Goal: Task Accomplishment & Management: Manage account settings

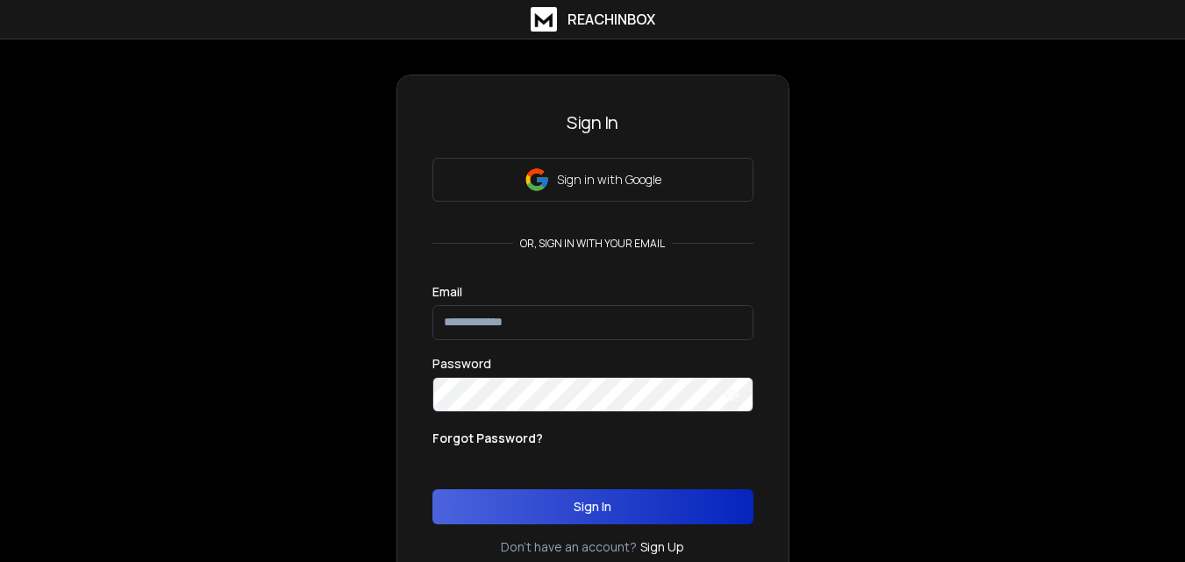
click at [616, 319] on input "email" at bounding box center [592, 322] width 321 height 35
paste input "**********"
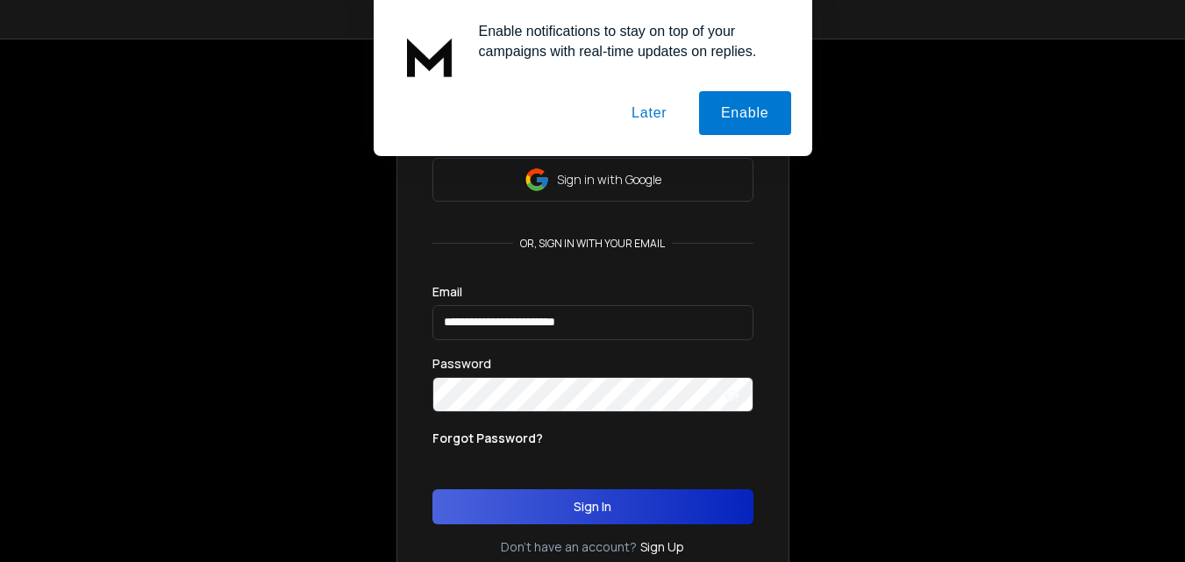
type input "**********"
click at [660, 126] on button "Later" at bounding box center [649, 113] width 79 height 44
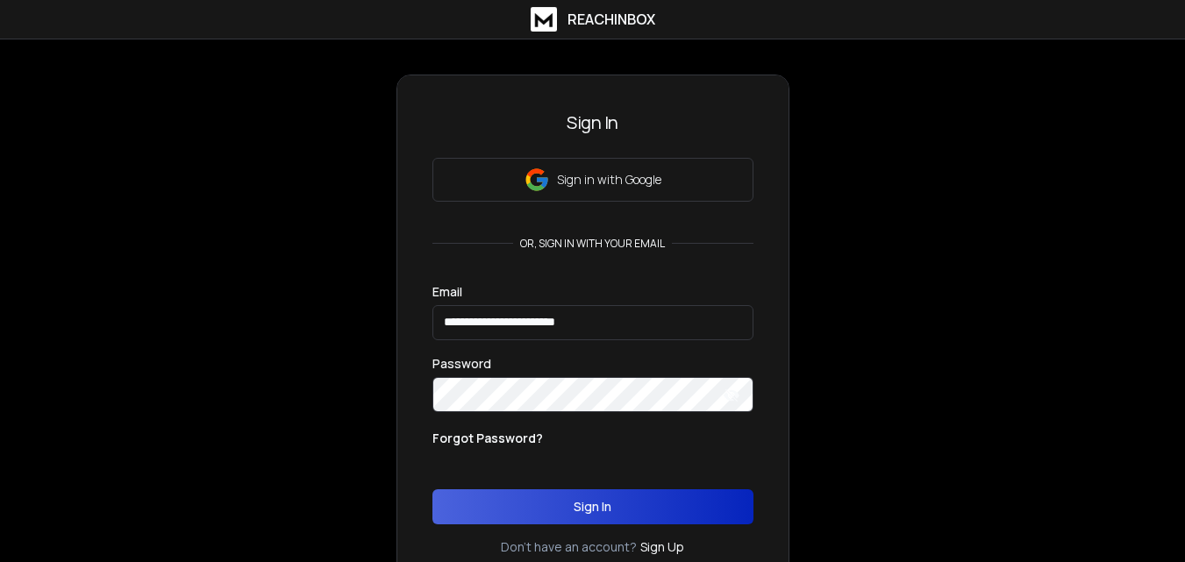
click at [432, 489] on button "Sign In" at bounding box center [592, 506] width 321 height 35
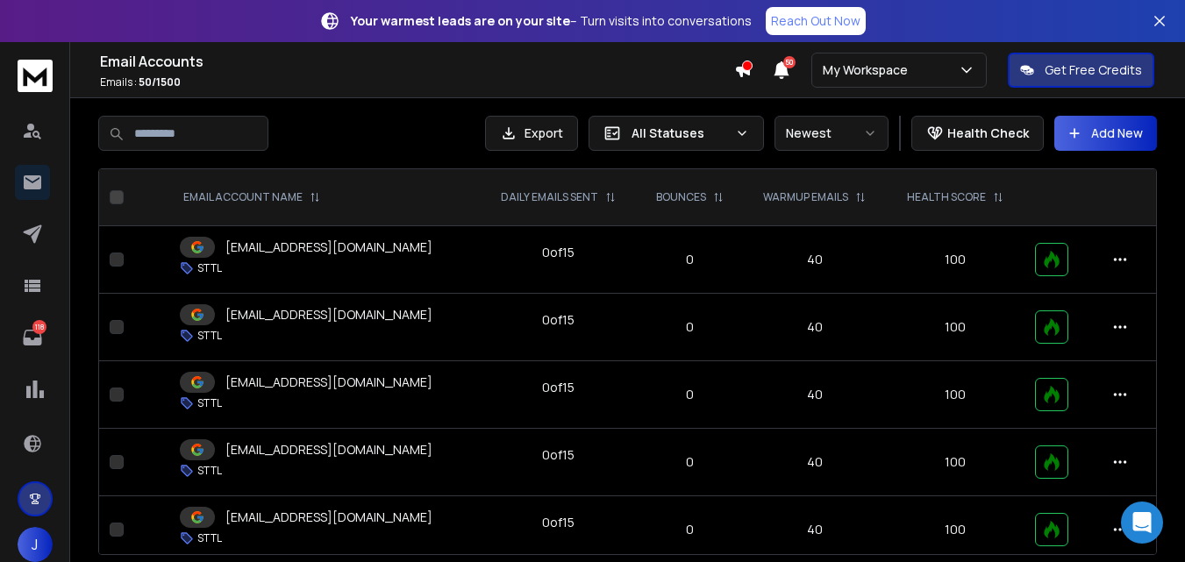
click at [1095, 132] on button "Add New" at bounding box center [1105, 133] width 103 height 35
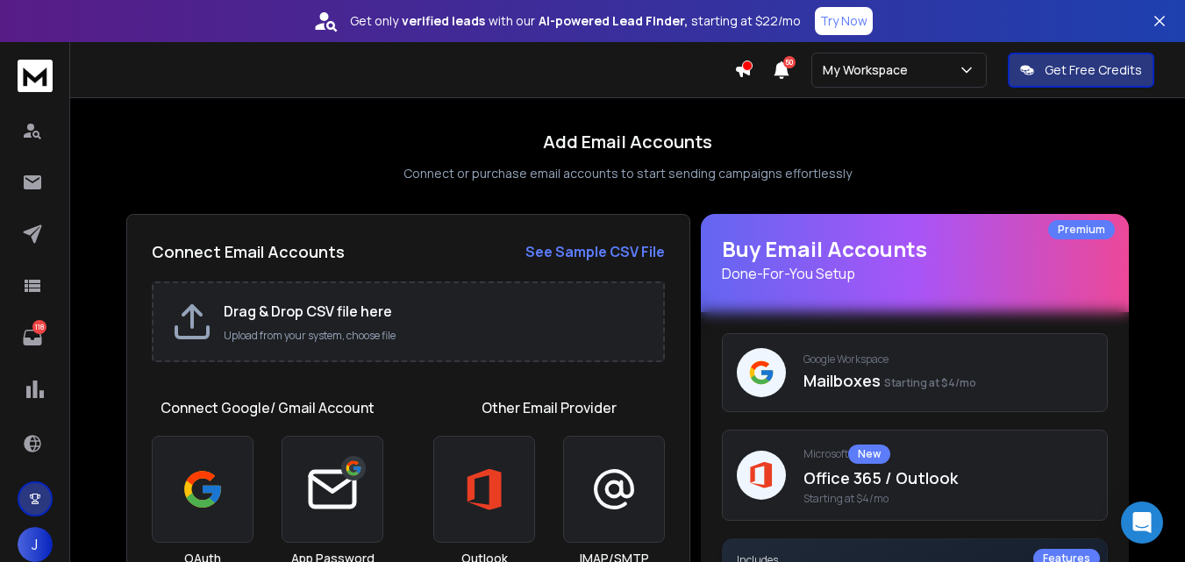
click at [247, 451] on div at bounding box center [203, 489] width 102 height 107
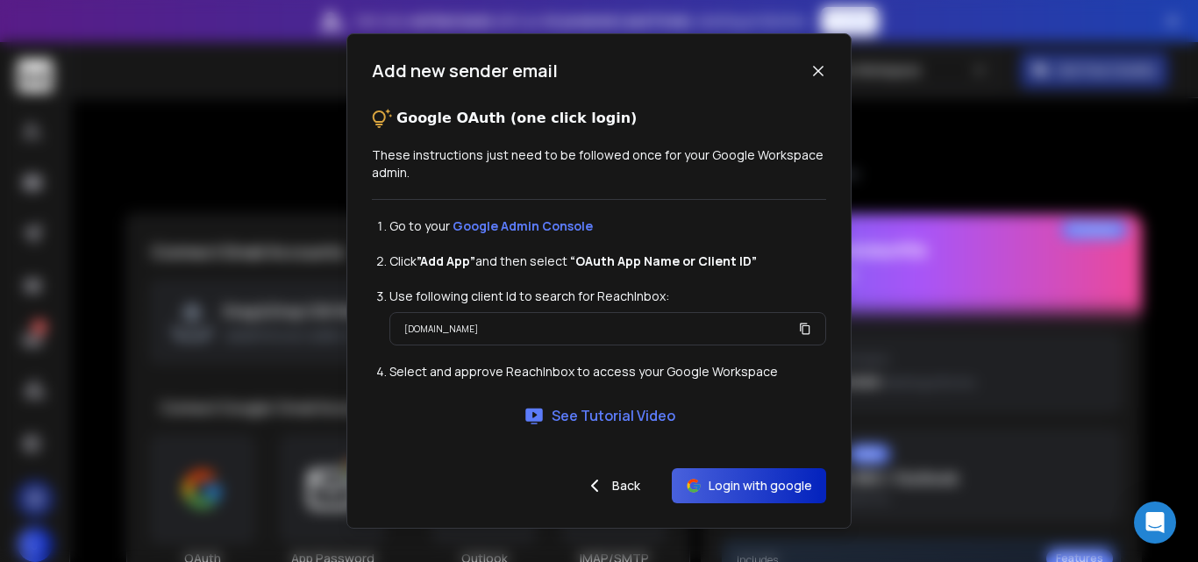
click at [781, 490] on button "Login with google" at bounding box center [749, 485] width 154 height 35
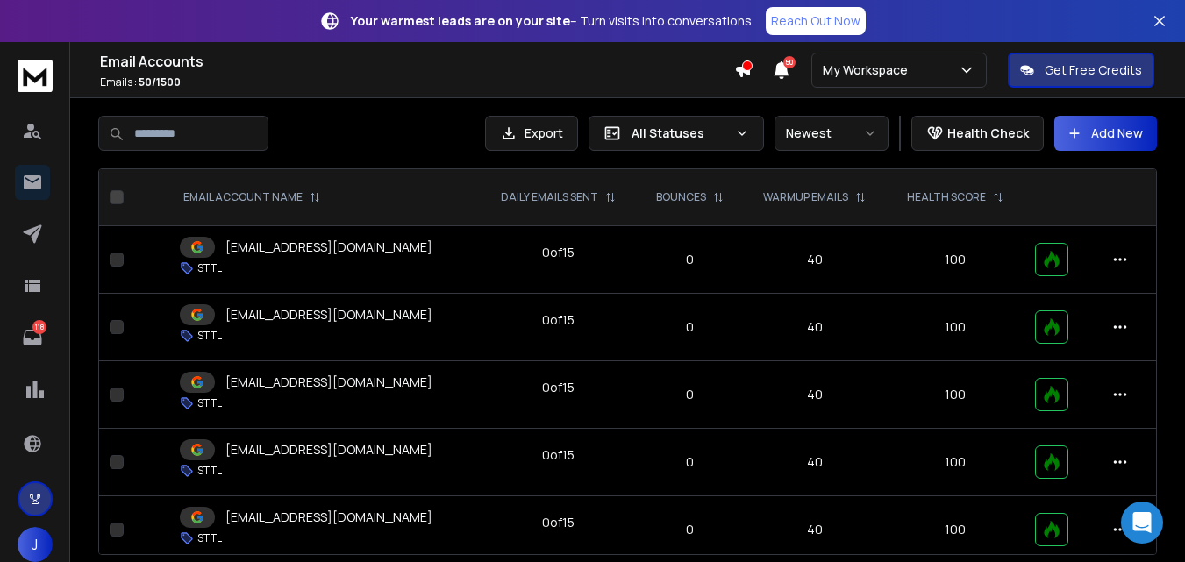
click at [1089, 133] on button "Add New" at bounding box center [1105, 133] width 103 height 35
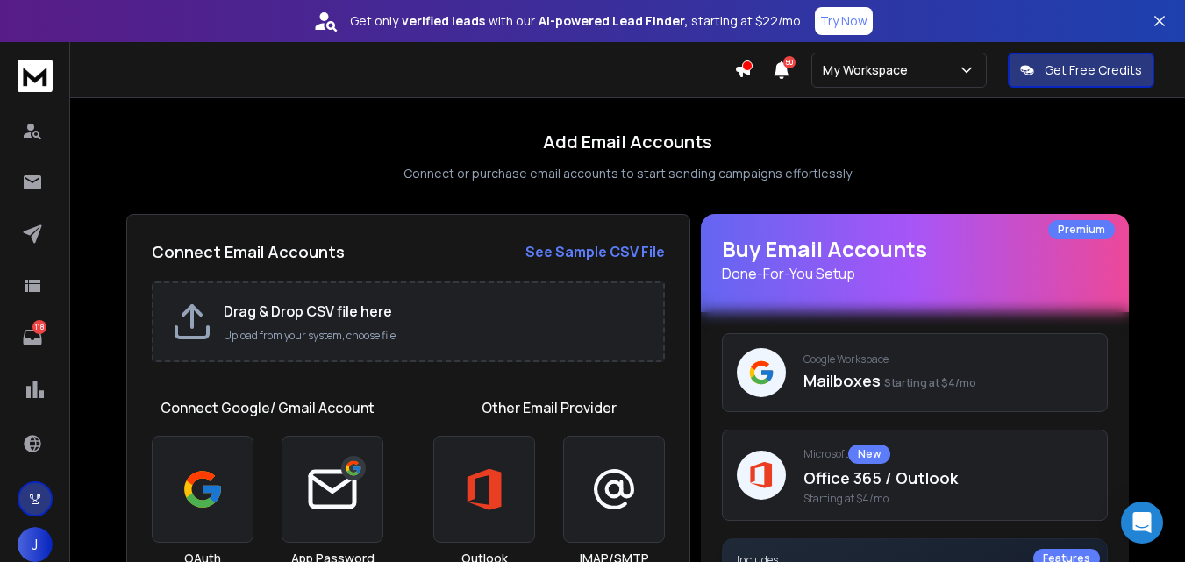
click at [217, 486] on icon at bounding box center [212, 495] width 18 height 18
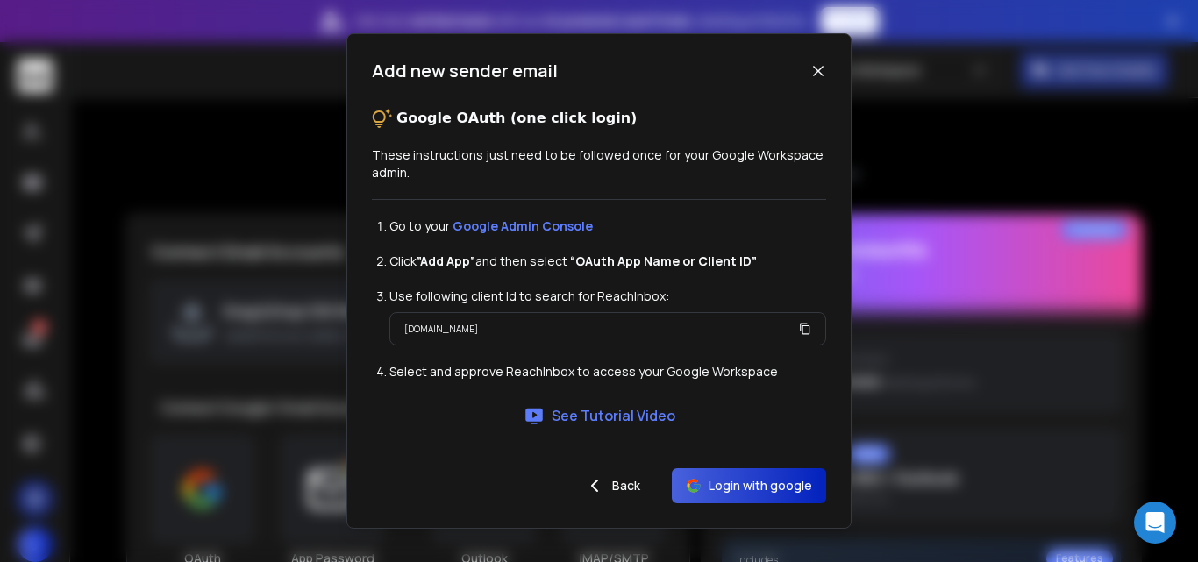
click at [775, 496] on button "Login with google" at bounding box center [749, 485] width 154 height 35
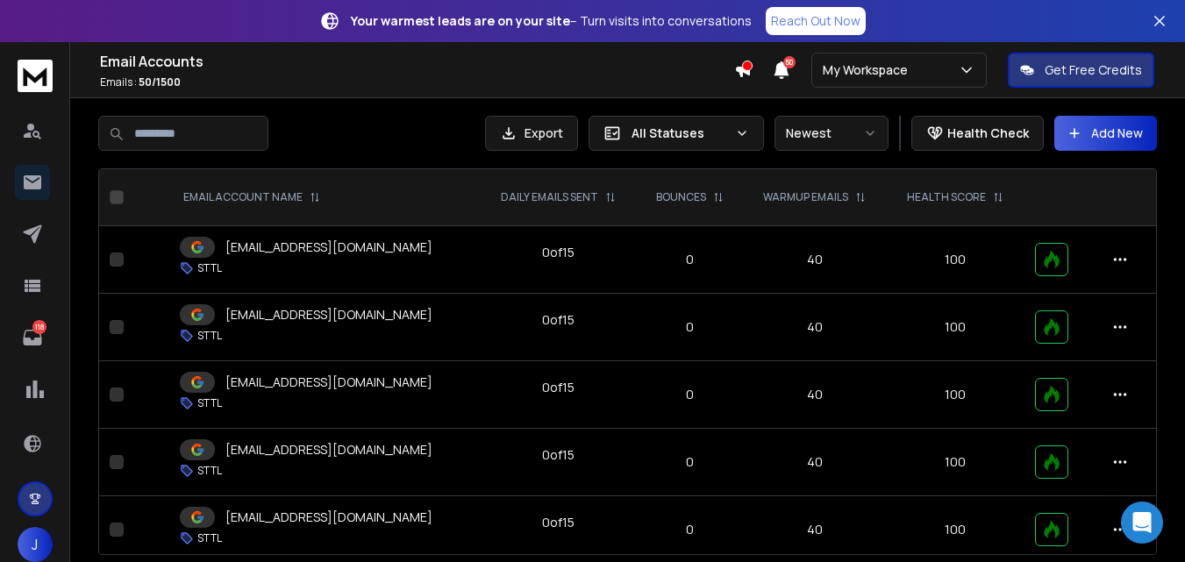
click at [1140, 123] on button "Add New" at bounding box center [1105, 133] width 103 height 35
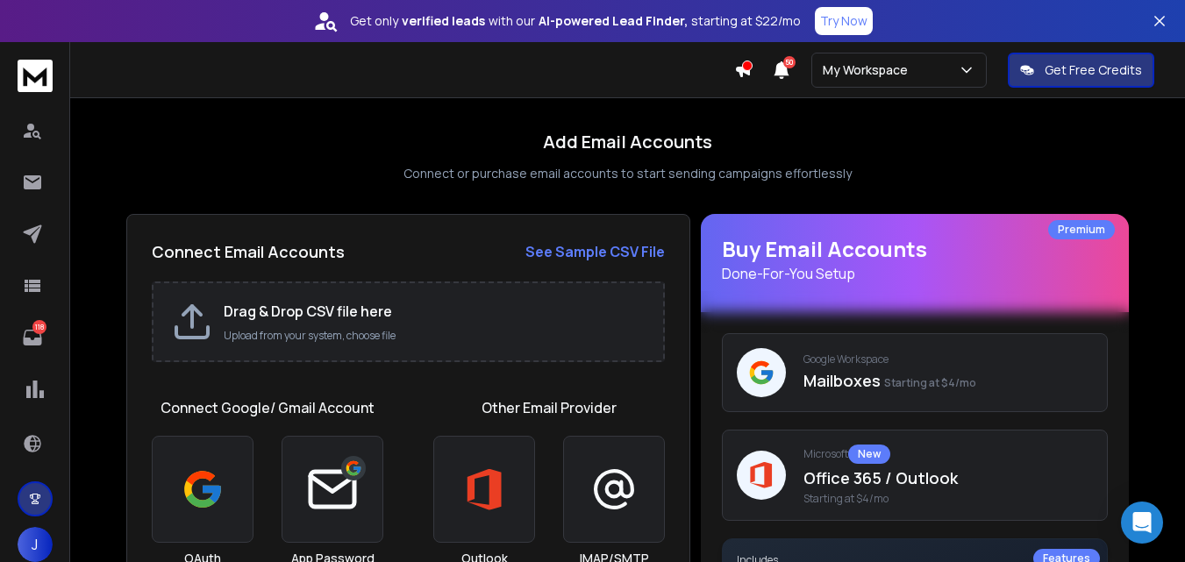
click at [189, 493] on icon at bounding box center [202, 489] width 37 height 37
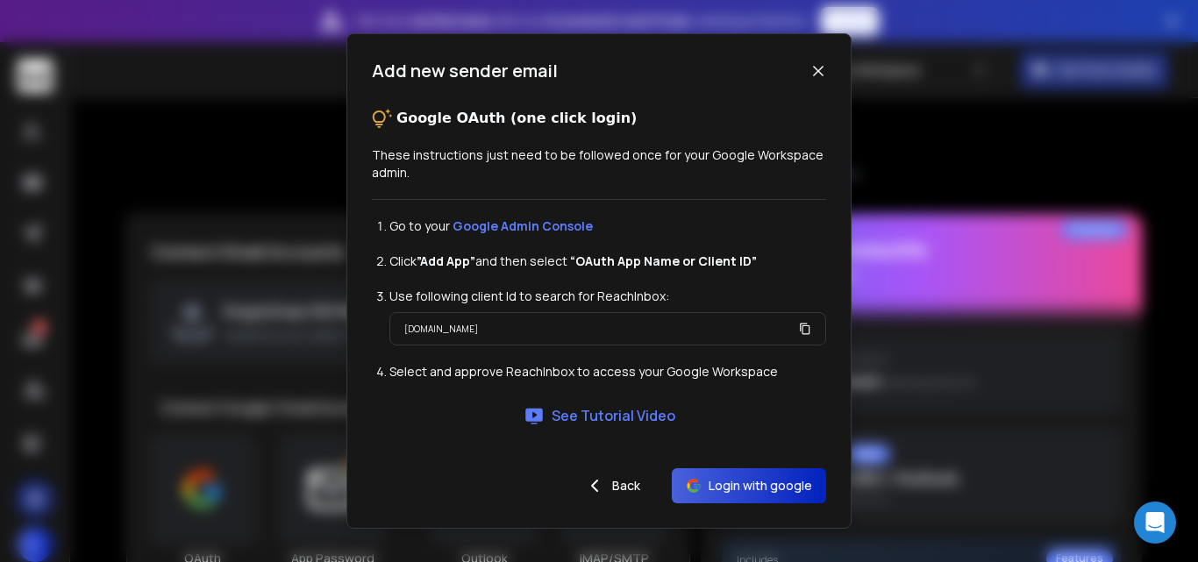
click at [768, 482] on button "Login with google" at bounding box center [749, 485] width 154 height 35
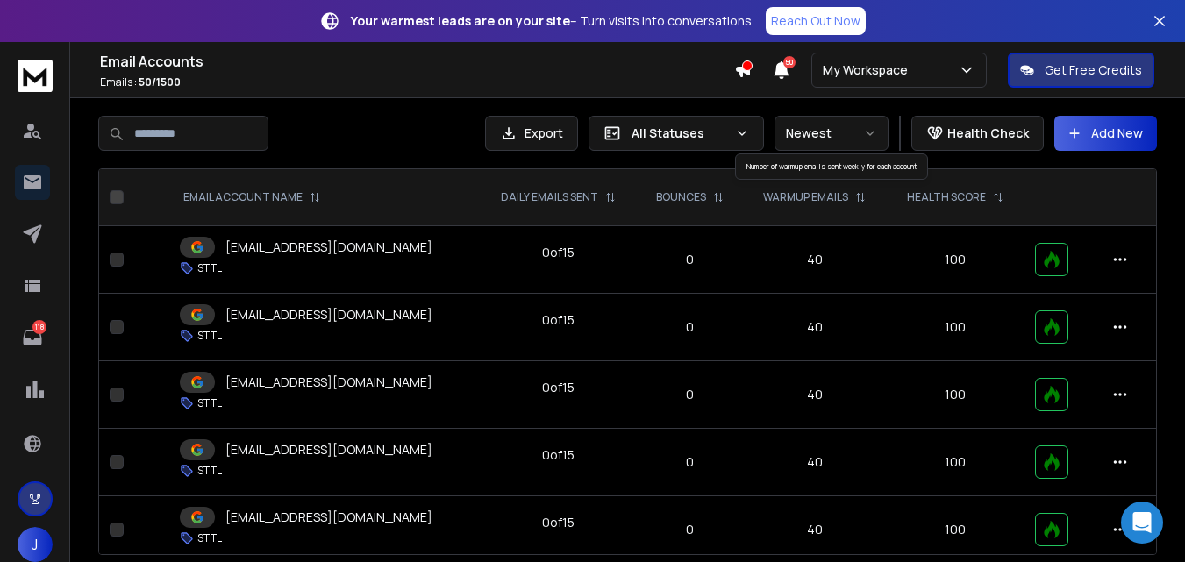
click at [1101, 134] on button "Add New" at bounding box center [1105, 133] width 103 height 35
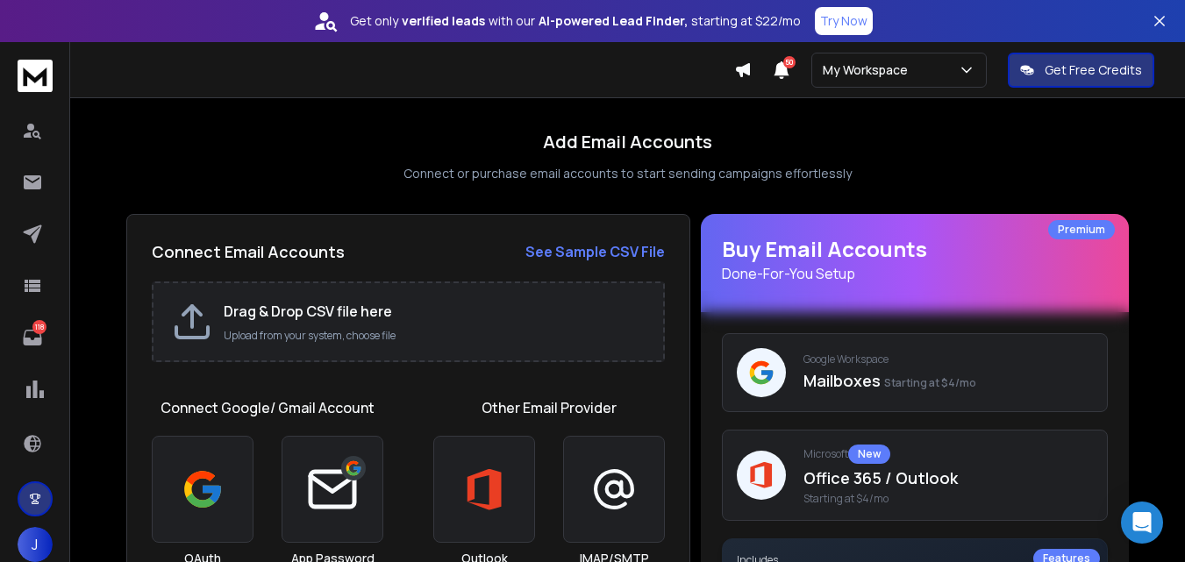
click at [229, 497] on div at bounding box center [203, 489] width 102 height 107
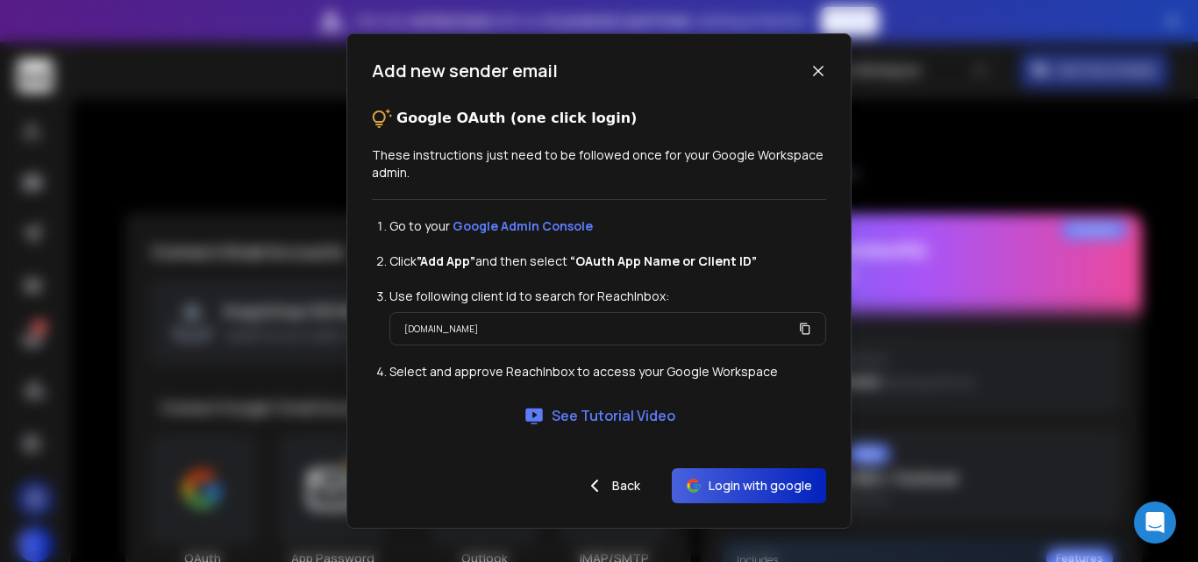
click at [764, 474] on button "Login with google" at bounding box center [749, 485] width 154 height 35
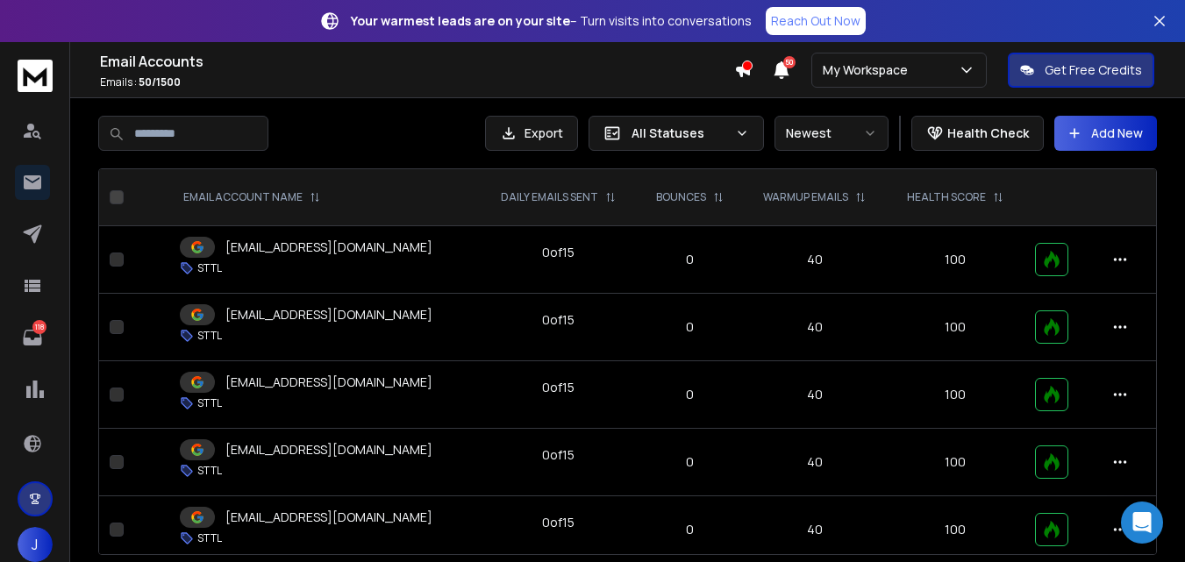
click at [1089, 129] on button "Add New" at bounding box center [1105, 133] width 103 height 35
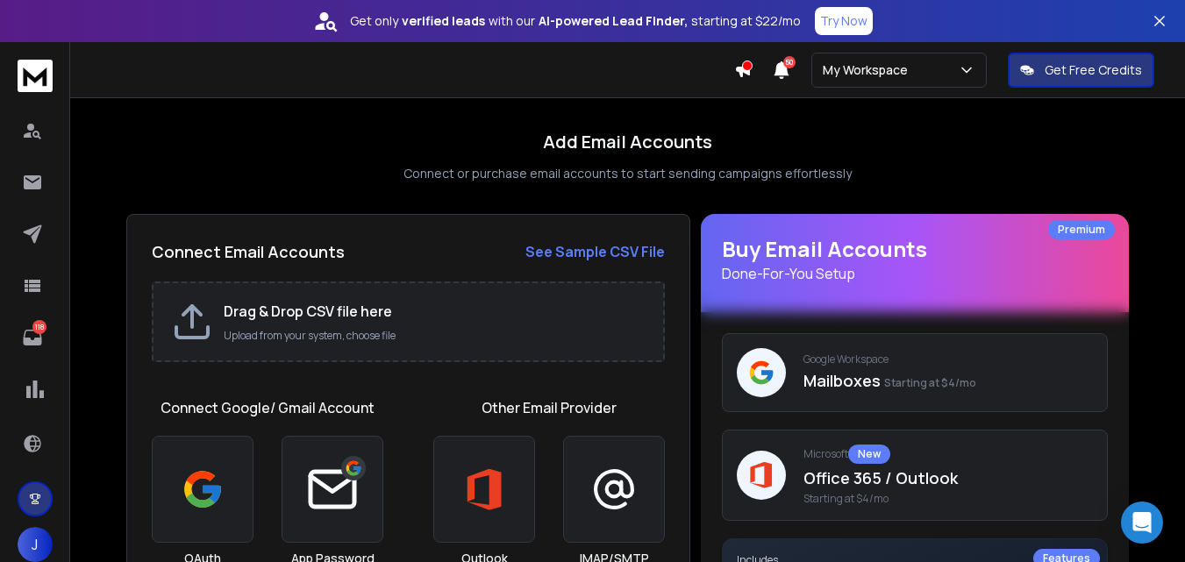
click at [246, 488] on div at bounding box center [203, 489] width 102 height 107
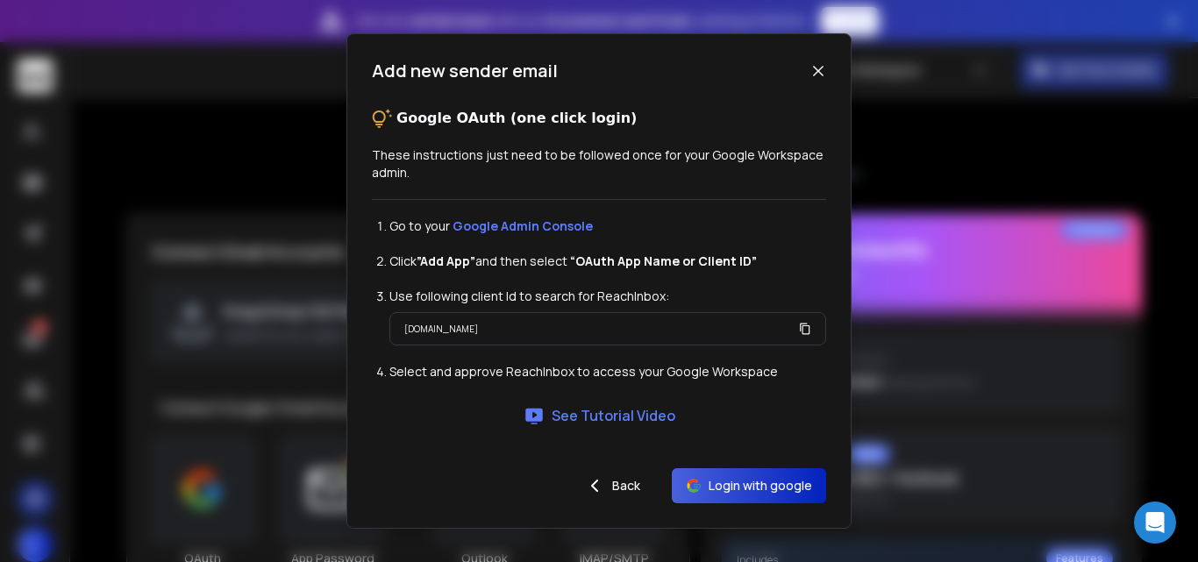
click at [738, 480] on button "Login with google" at bounding box center [749, 485] width 154 height 35
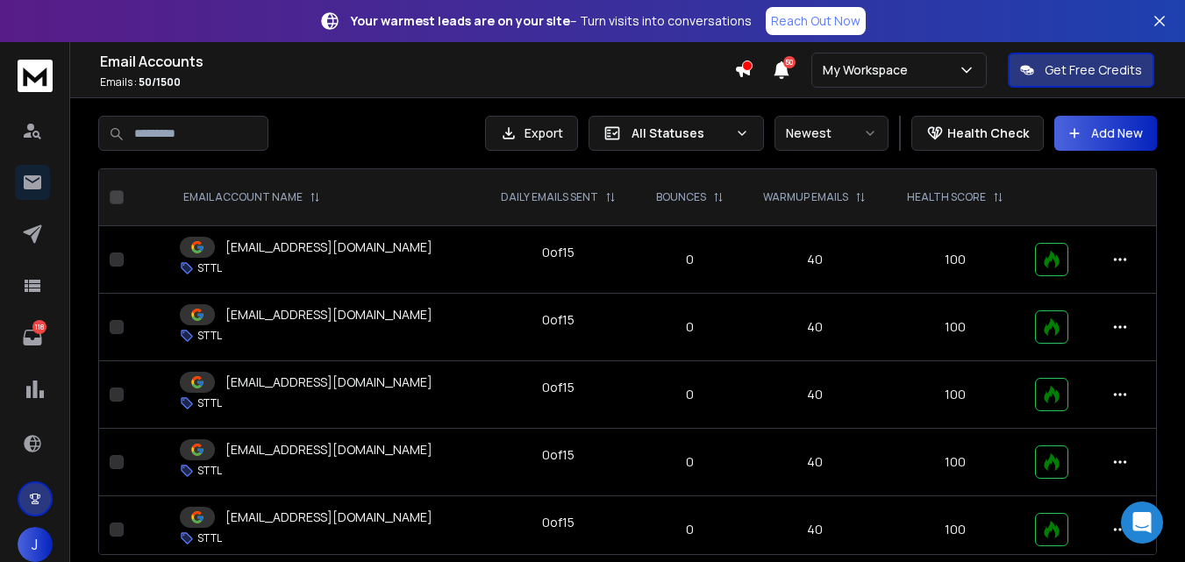
drag, startPoint x: 1110, startPoint y: 150, endPoint x: 1131, endPoint y: 79, distance: 74.1
click at [1131, 79] on div "Email Accounts Emails : 50 / 1500 50 My Workspace Get Free Credits Export All S…" at bounding box center [592, 307] width 1185 height 531
click at [1102, 132] on button "Add New" at bounding box center [1105, 133] width 103 height 35
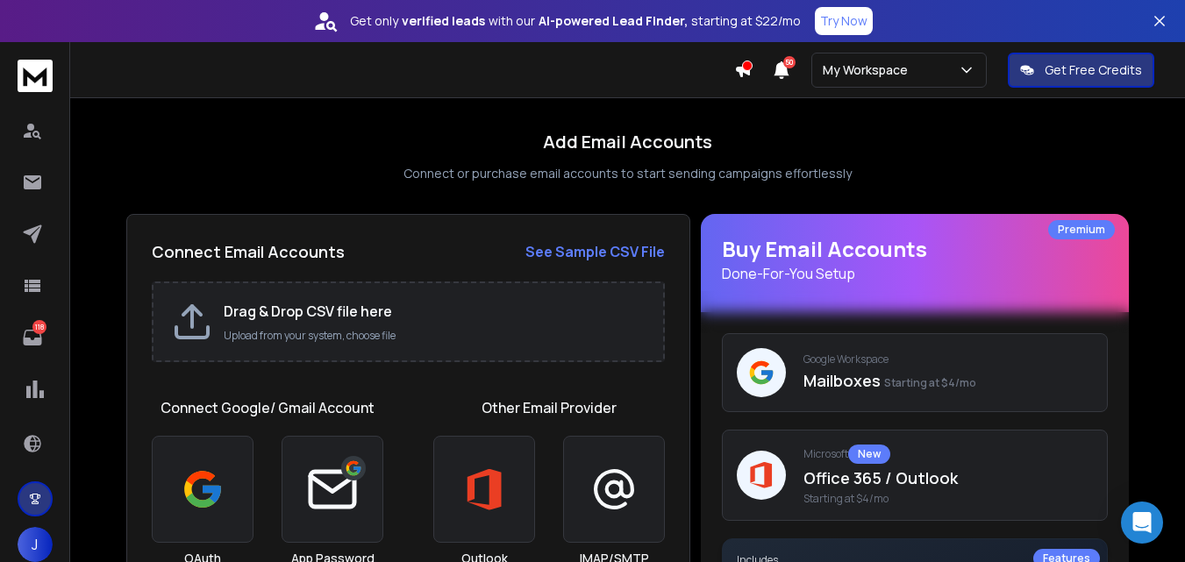
click at [228, 493] on div at bounding box center [203, 489] width 102 height 107
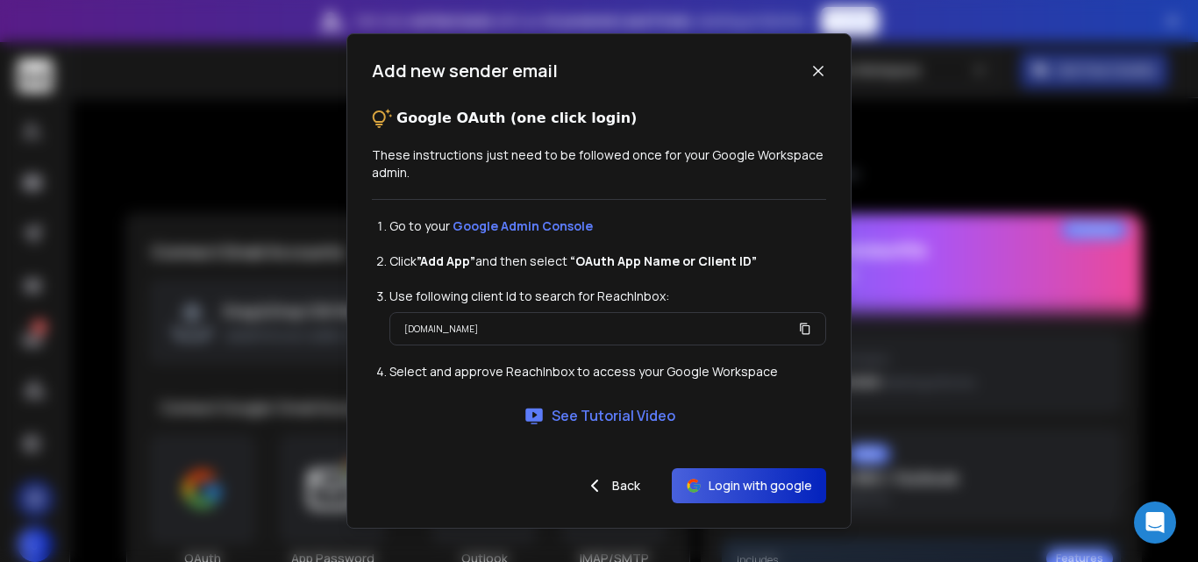
click at [767, 489] on button "Login with google" at bounding box center [749, 485] width 154 height 35
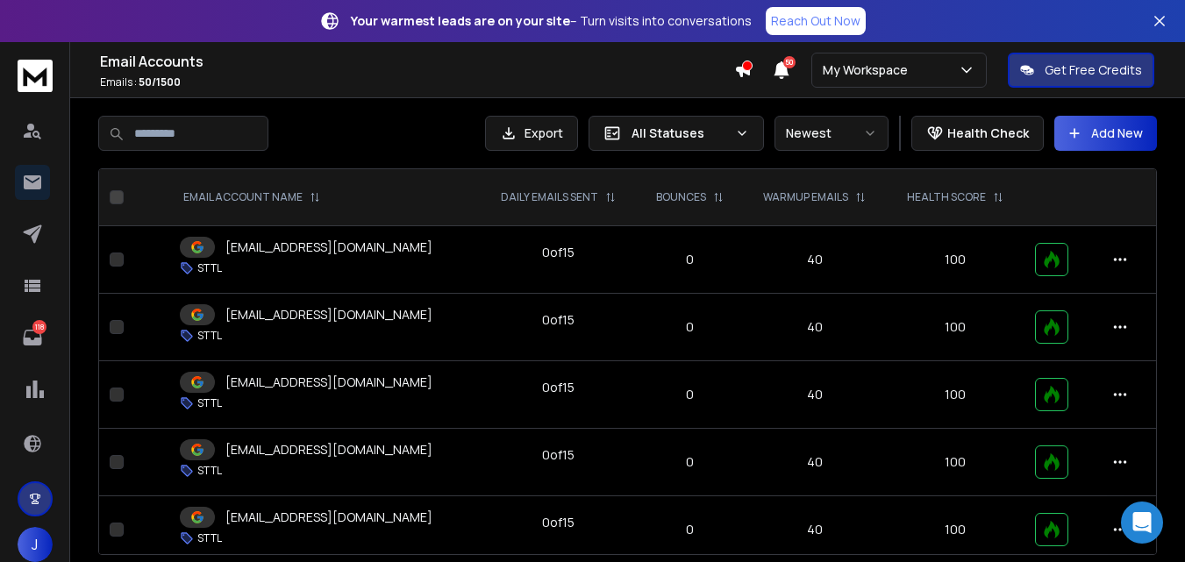
click at [1115, 132] on button "Add New" at bounding box center [1105, 133] width 103 height 35
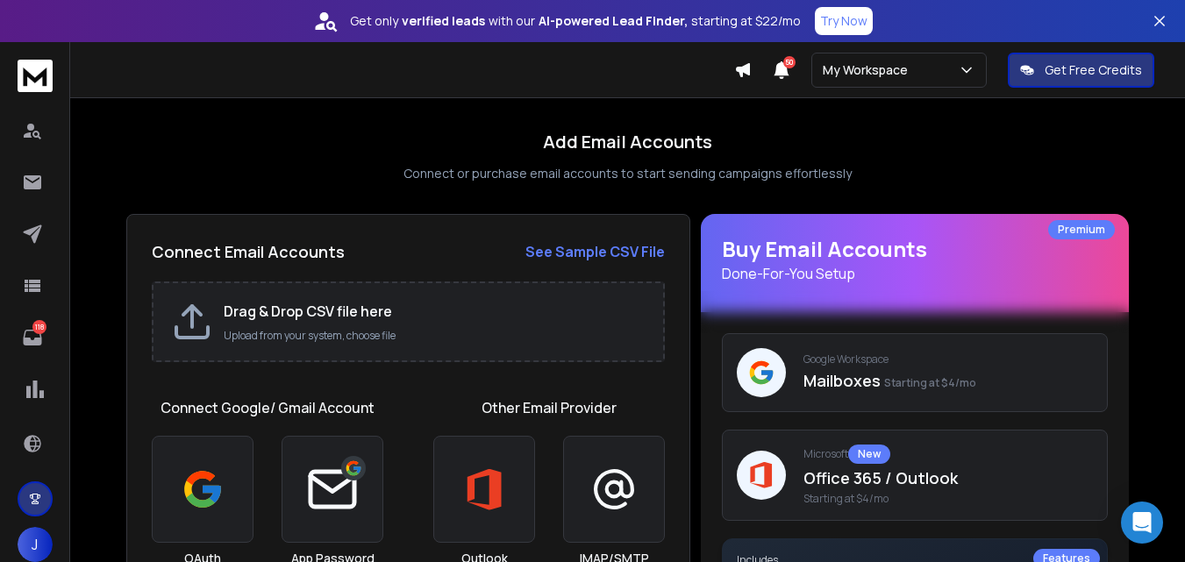
click at [203, 480] on icon at bounding box center [203, 489] width 44 height 53
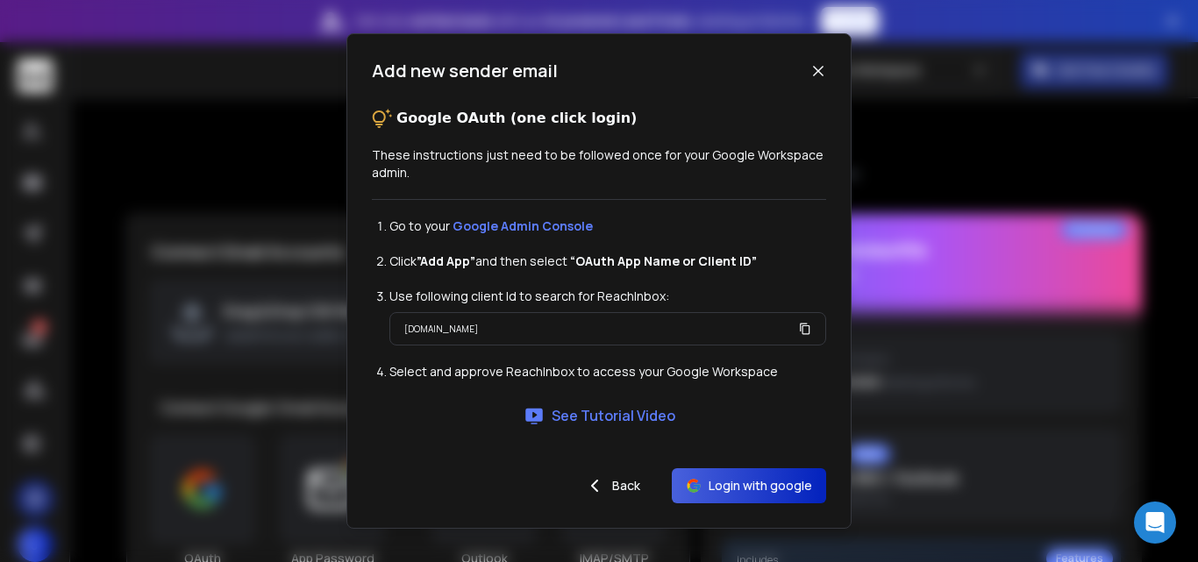
click at [765, 483] on button "Login with google" at bounding box center [749, 485] width 154 height 35
